Goal: Find specific page/section: Find specific page/section

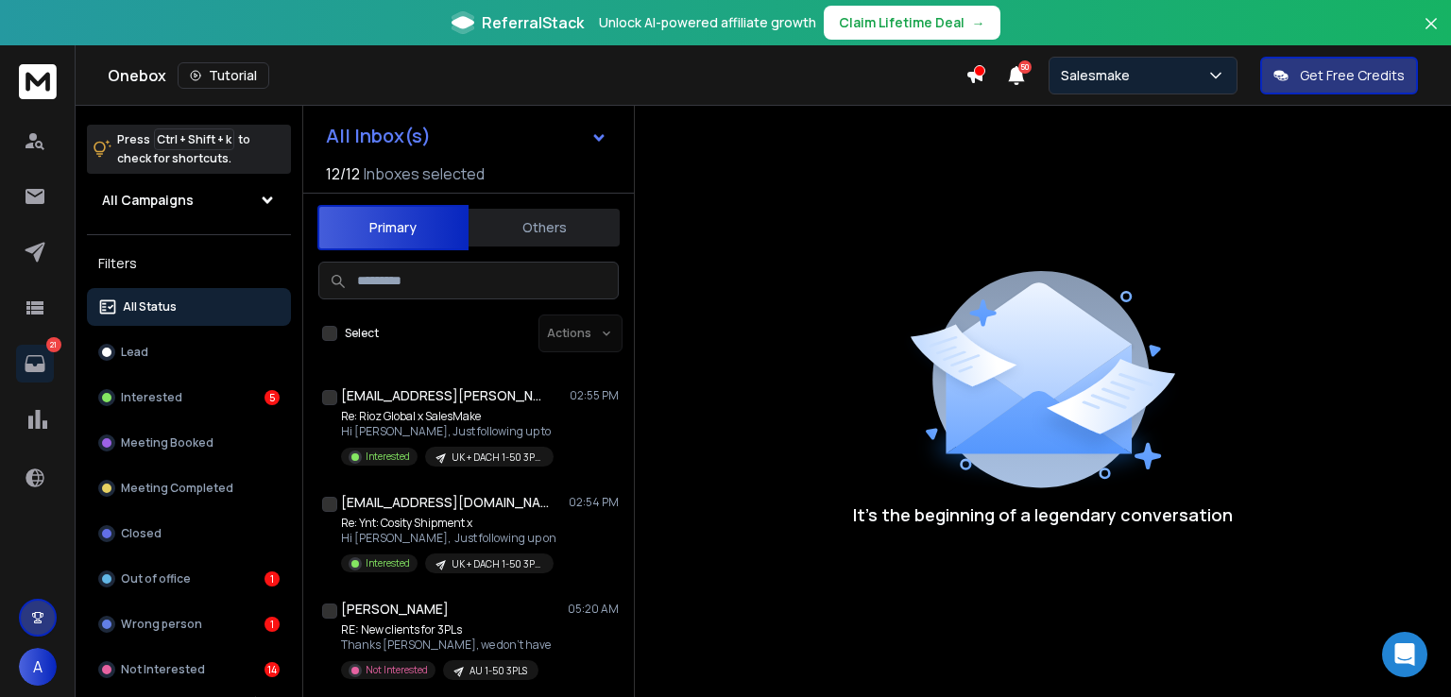
scroll to position [283, 0]
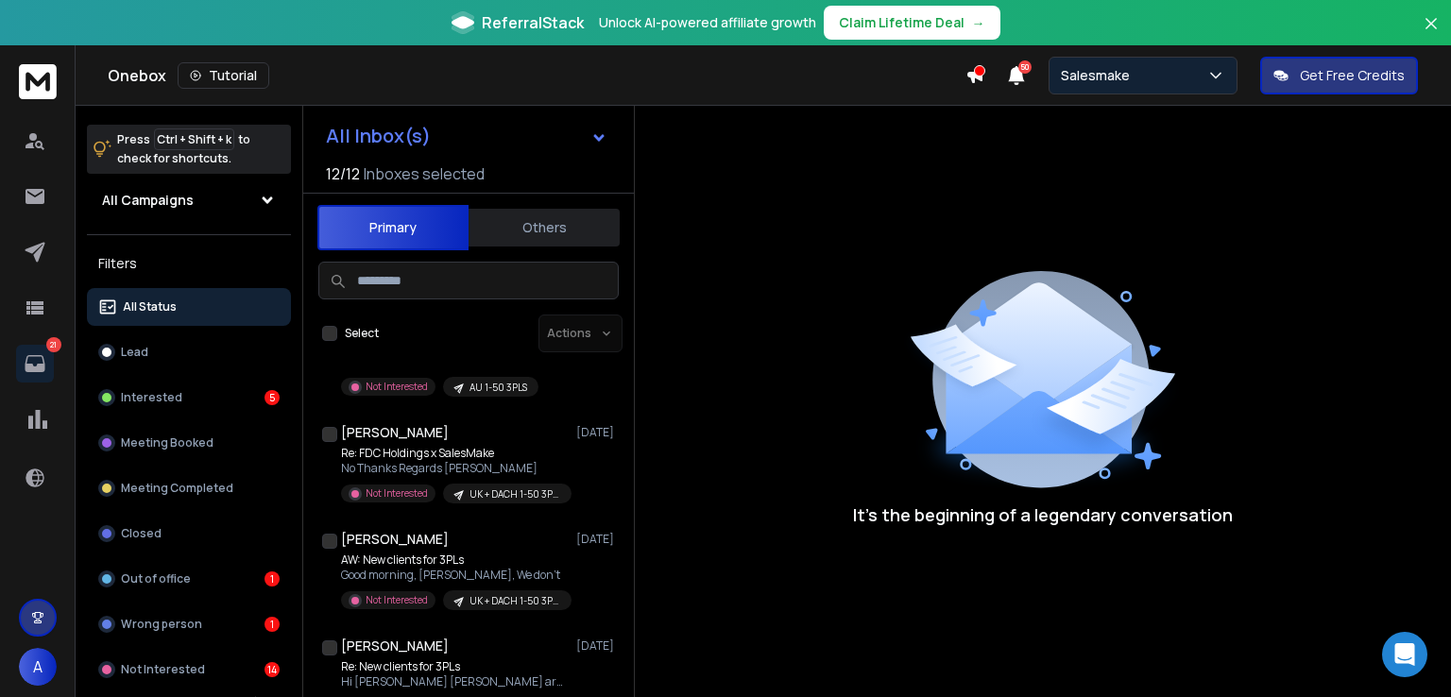
click at [1164, 77] on div "Salesmake" at bounding box center [1143, 75] width 164 height 19
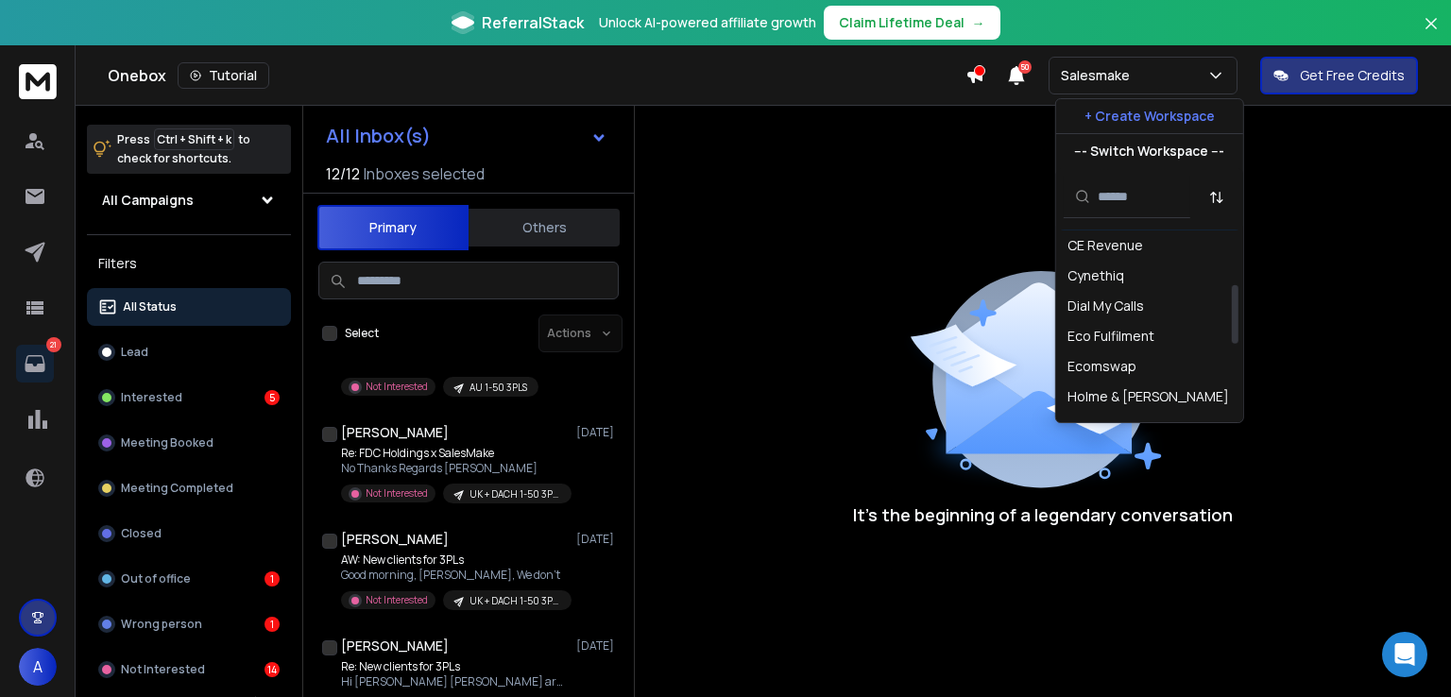
scroll to position [189, 0]
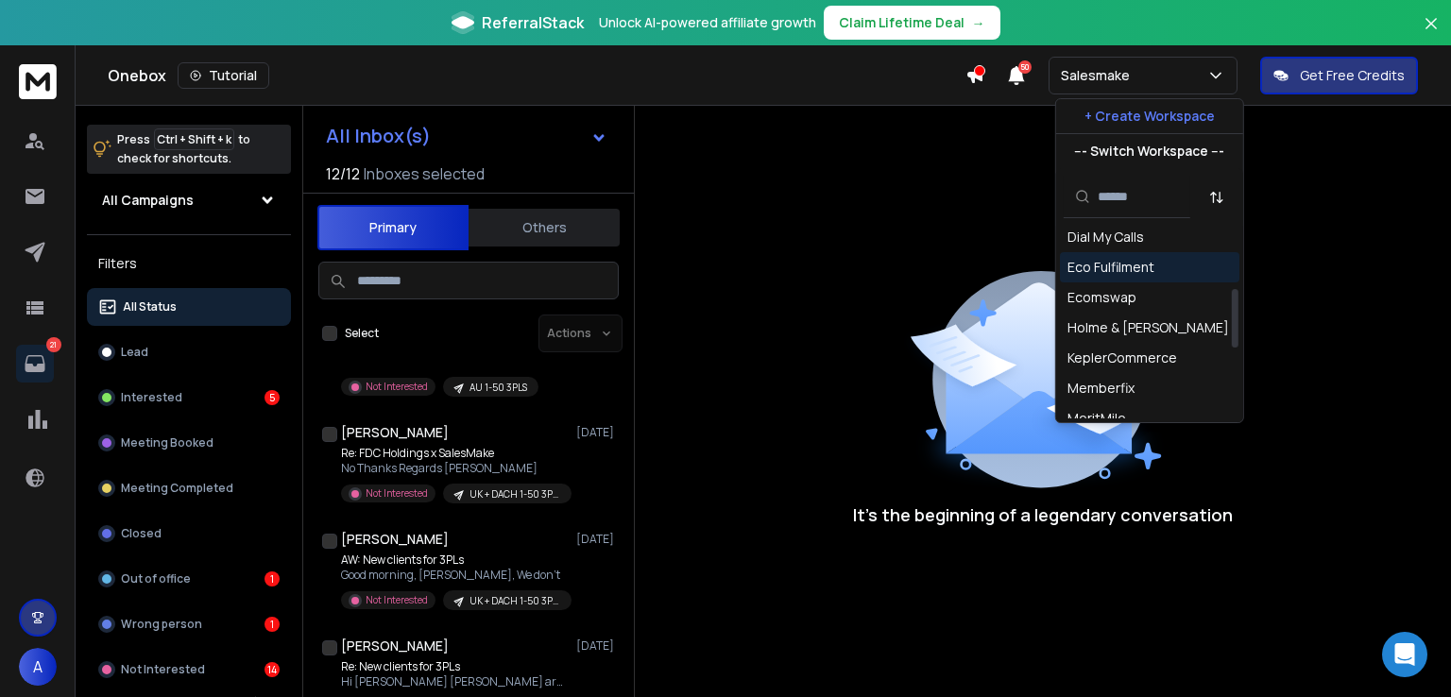
click at [1149, 258] on div "Eco Fulfilment" at bounding box center [1111, 267] width 87 height 19
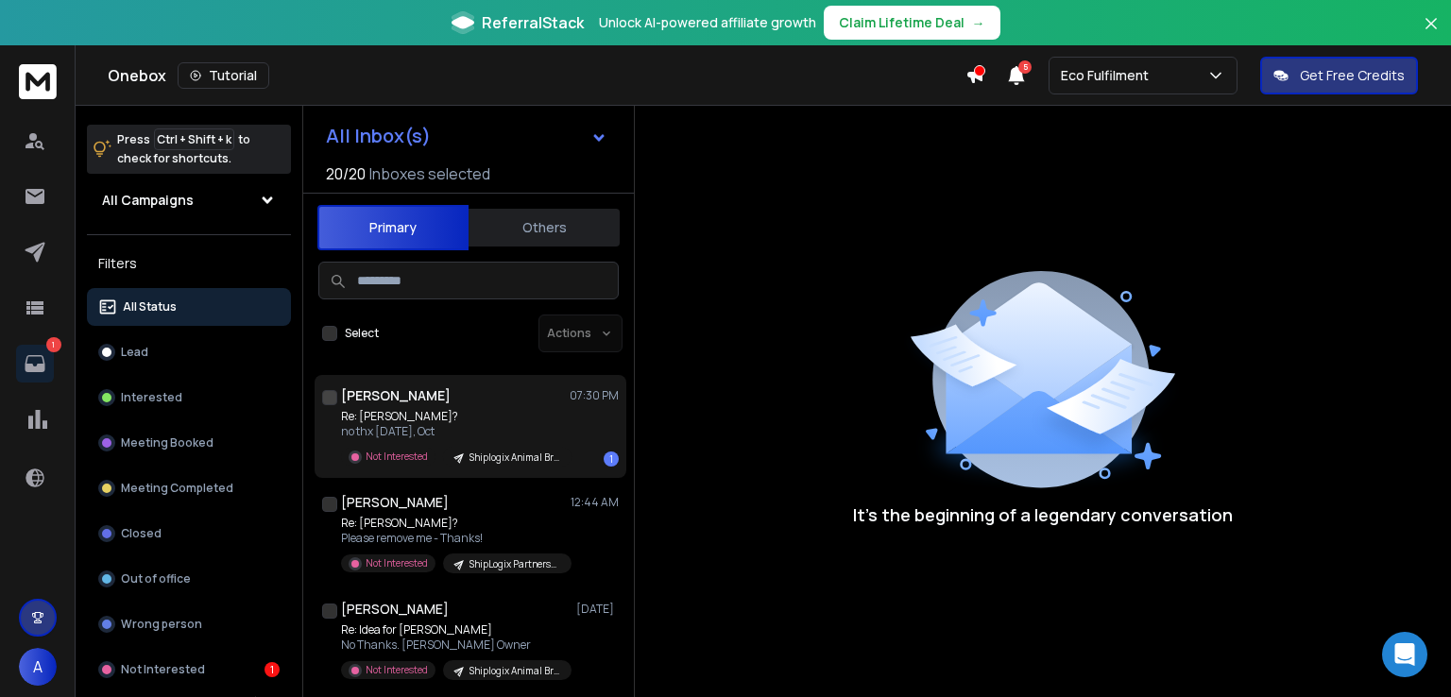
click at [409, 432] on p "no thx On Thu, Oct" at bounding box center [454, 431] width 227 height 15
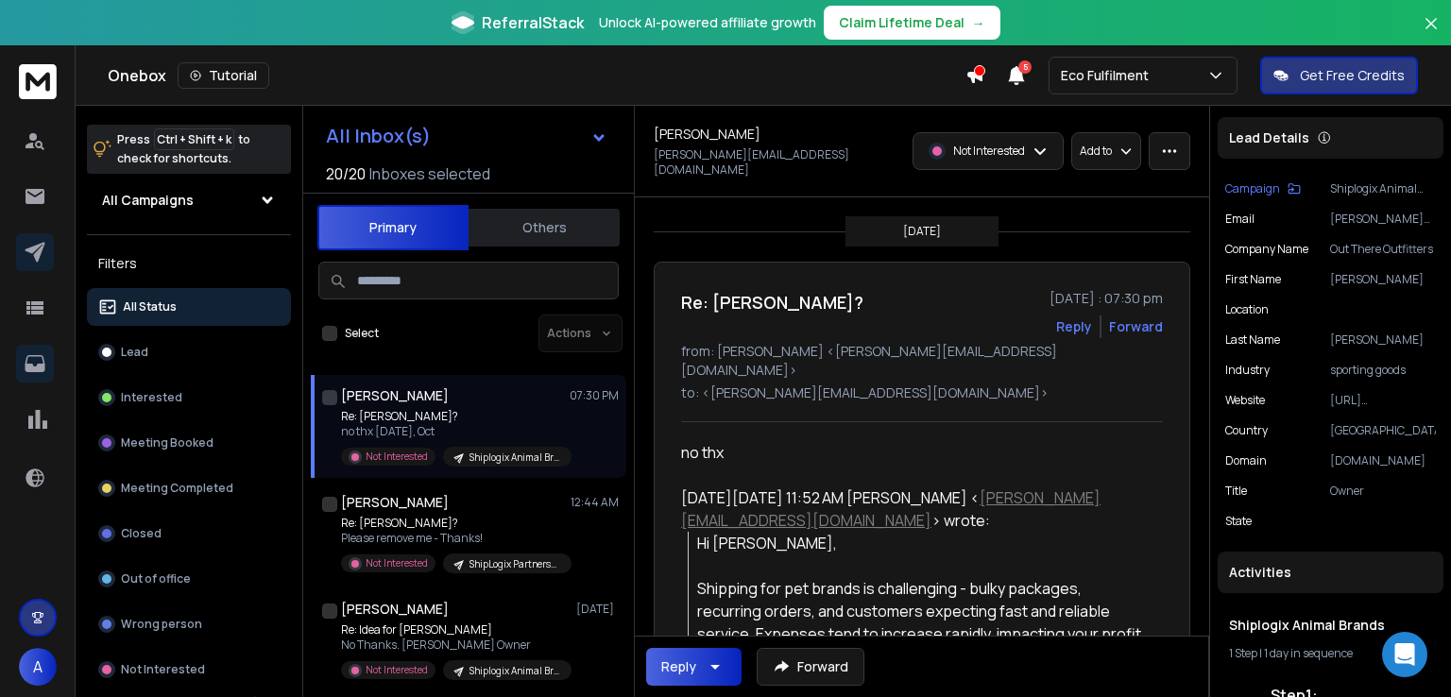
click at [36, 241] on icon at bounding box center [35, 252] width 23 height 23
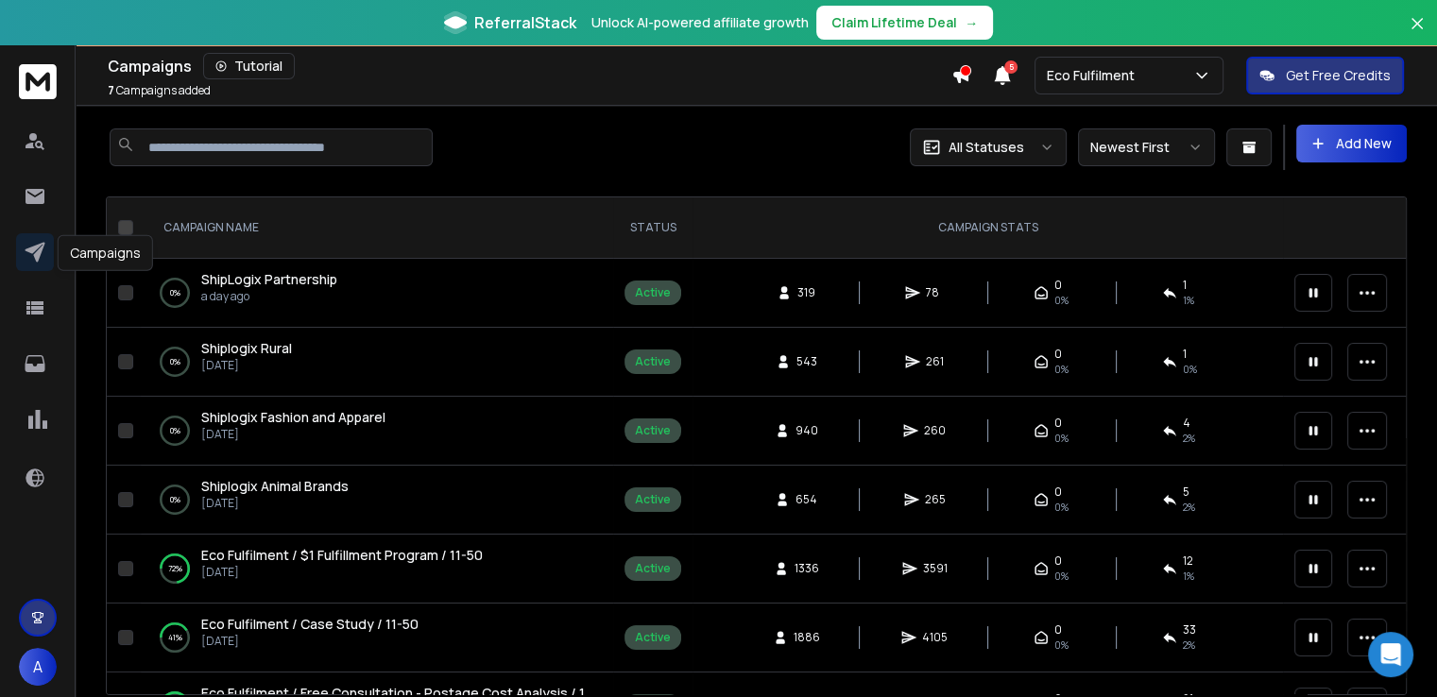
click at [20, 241] on link at bounding box center [35, 252] width 38 height 38
